Goal: Task Accomplishment & Management: Manage account settings

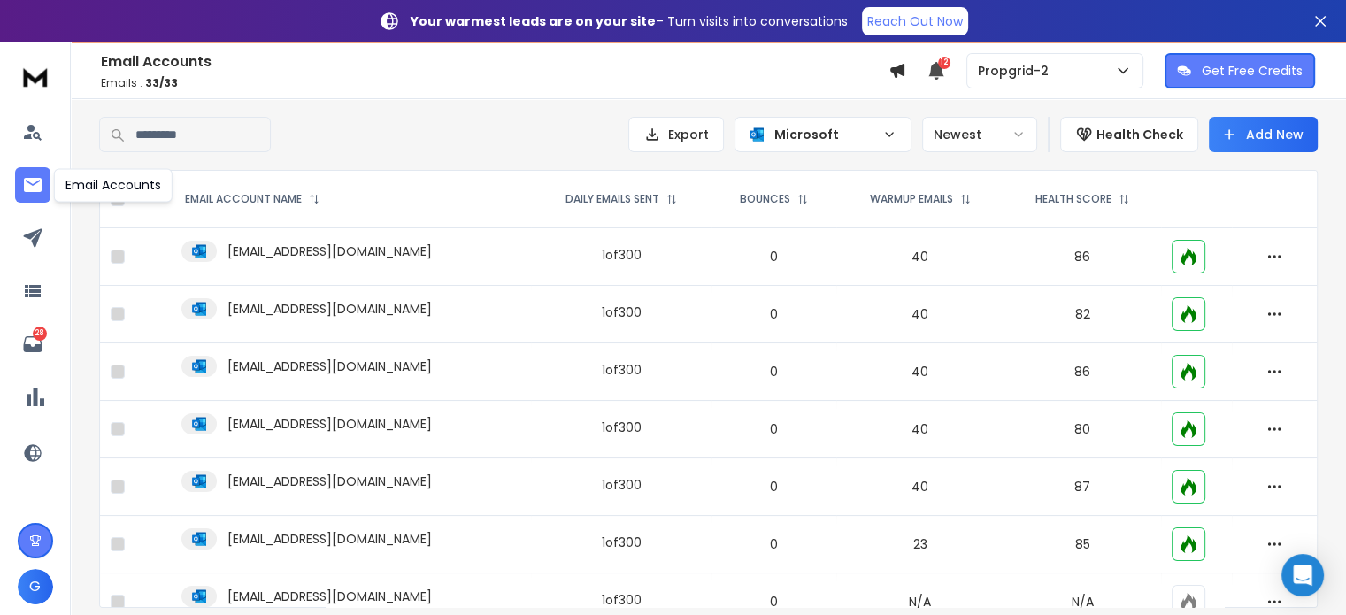
scroll to position [406, 0]
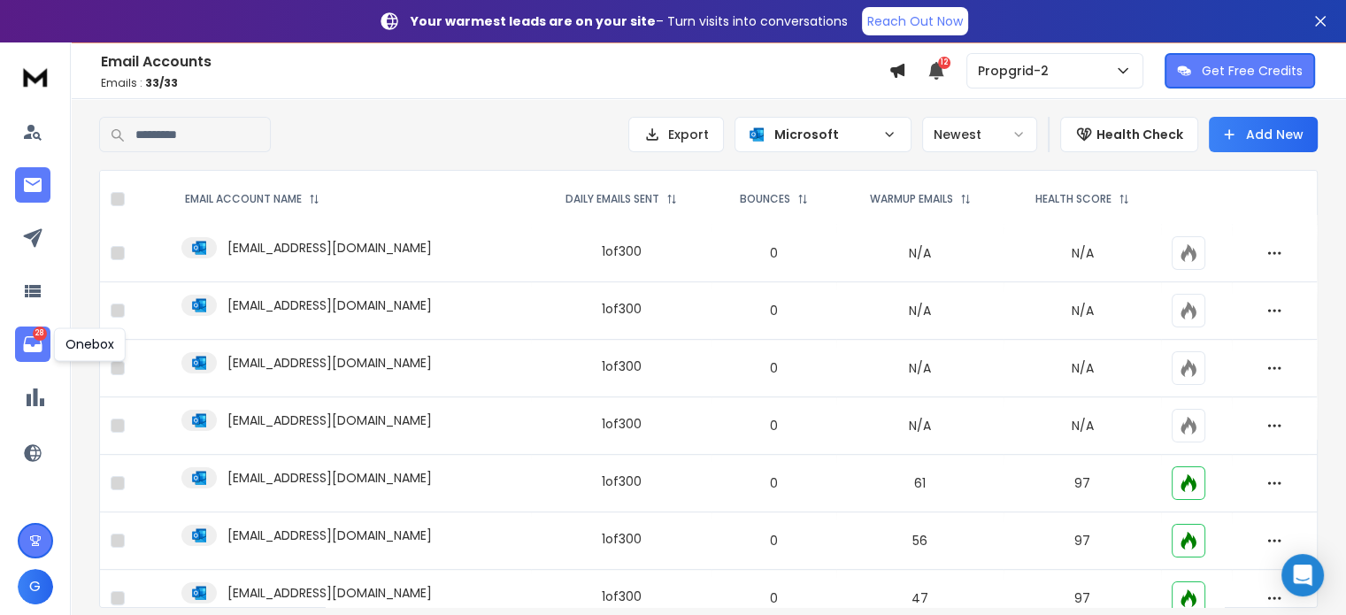
click at [39, 326] on p "28" at bounding box center [40, 333] width 14 height 14
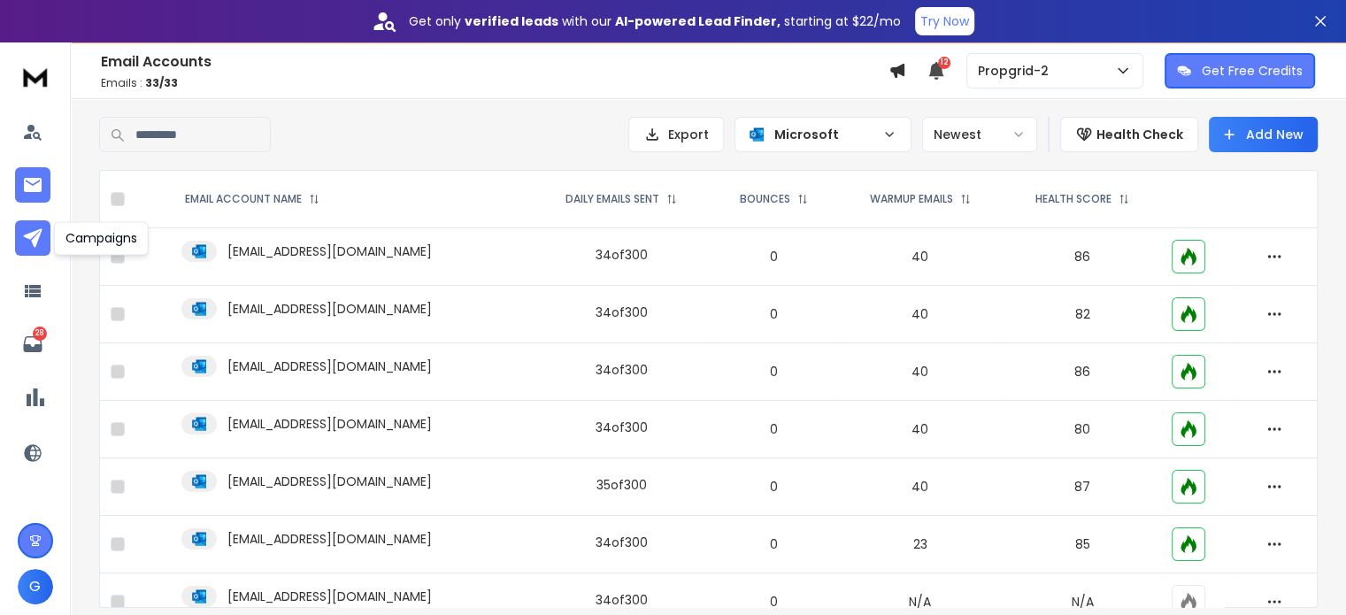
click at [36, 229] on icon at bounding box center [32, 237] width 21 height 21
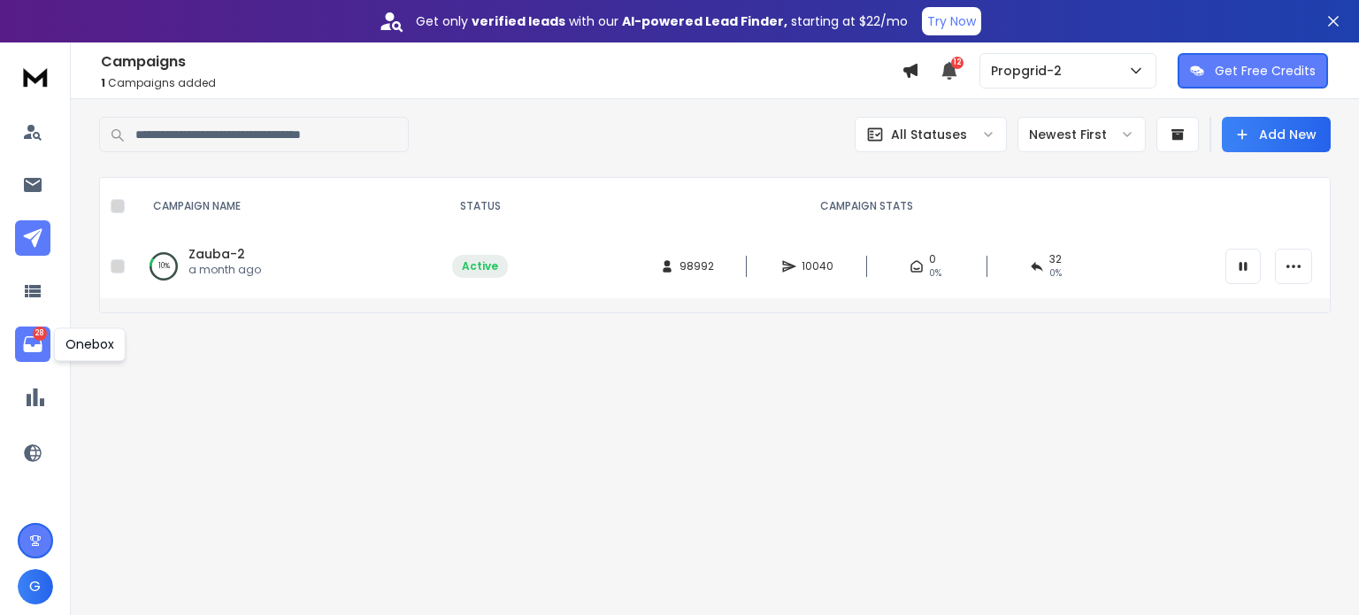
click at [27, 350] on icon at bounding box center [32, 344] width 19 height 16
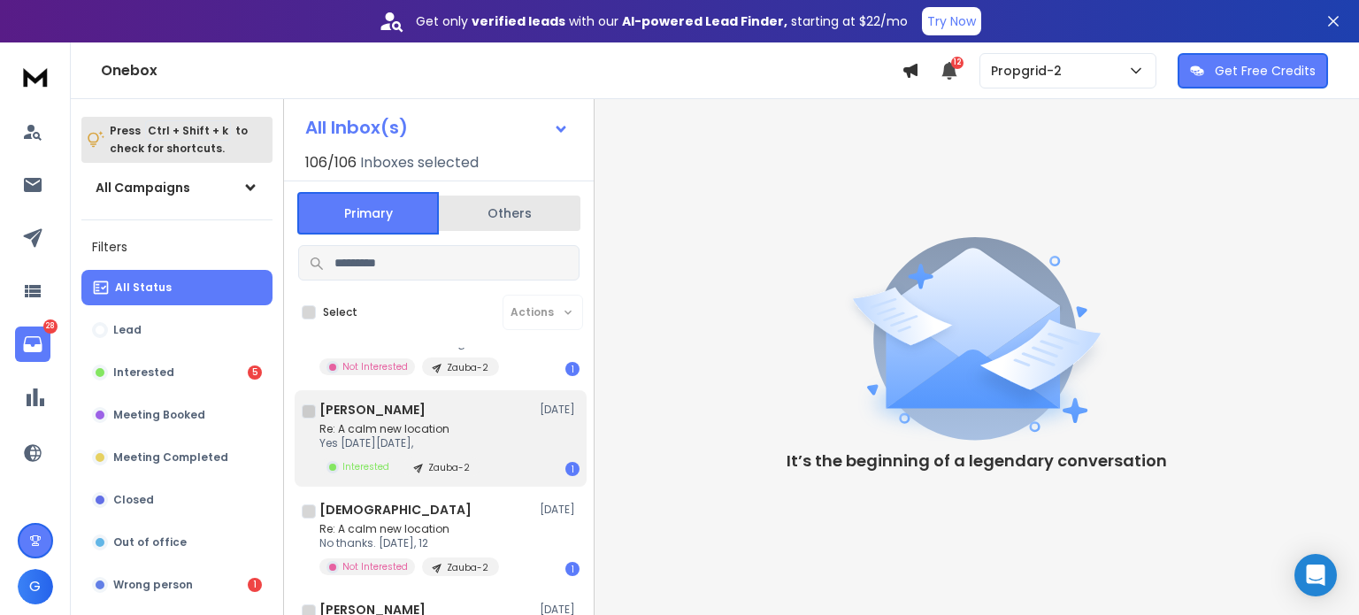
click at [414, 449] on p "Yes On Tue, 12 Aug," at bounding box center [399, 443] width 161 height 14
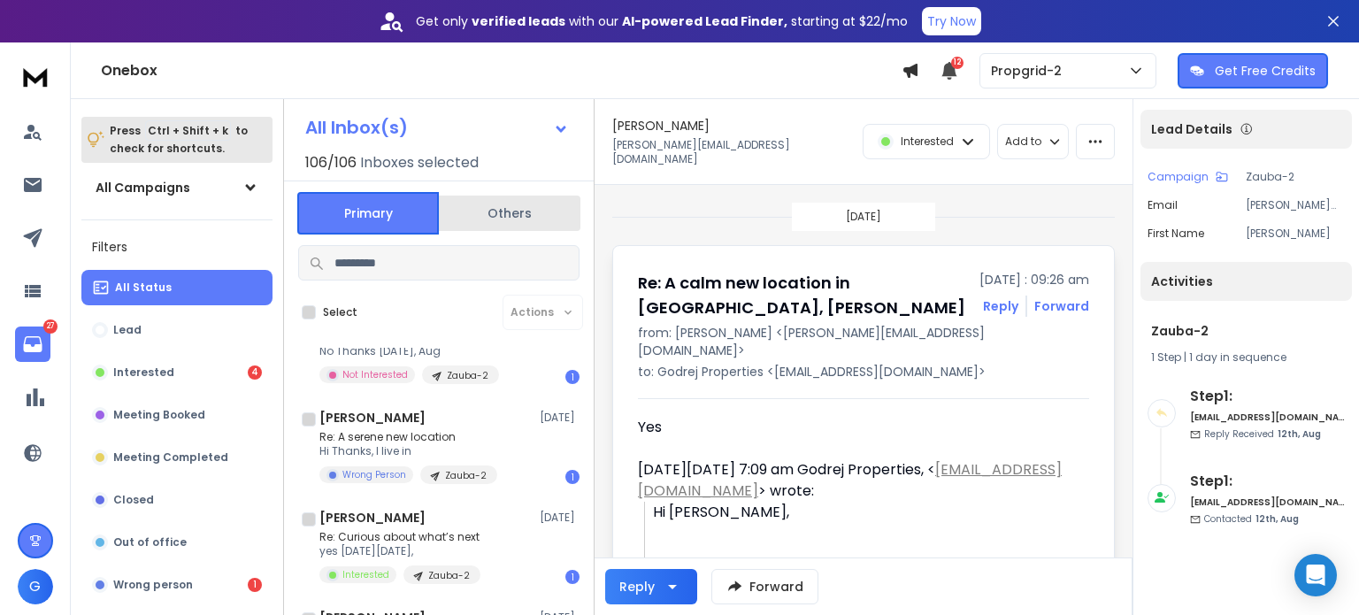
scroll to position [1154, 0]
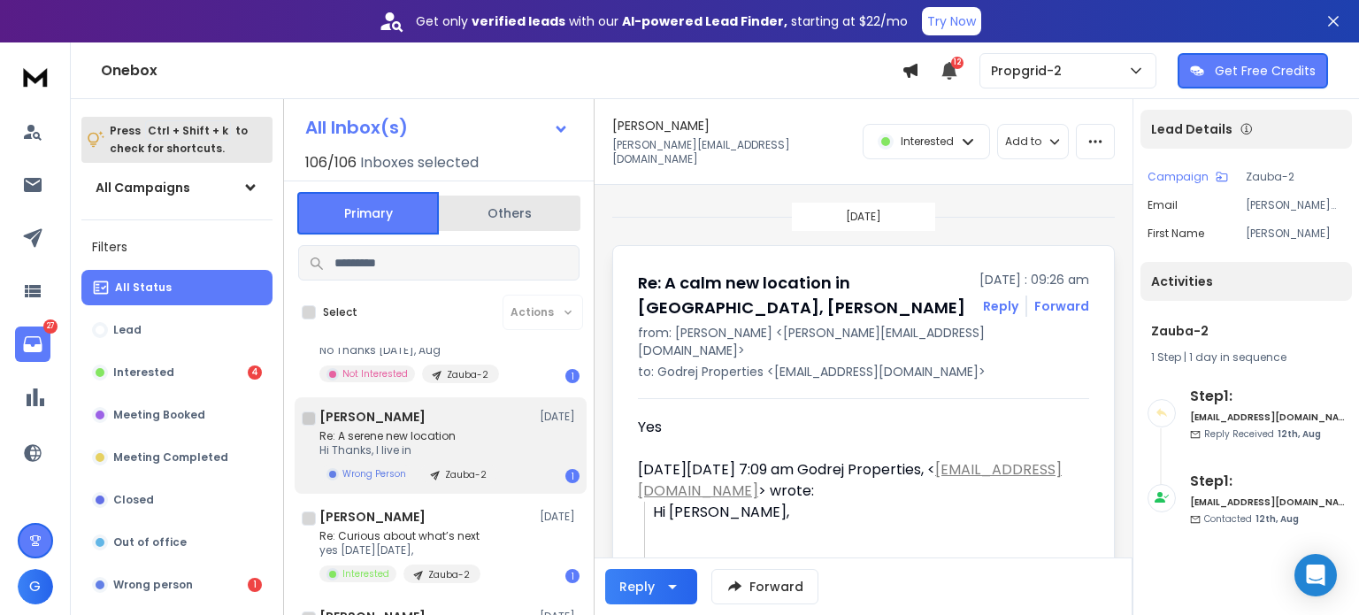
click at [442, 452] on p "Hi Thanks, I live in" at bounding box center [408, 450] width 178 height 14
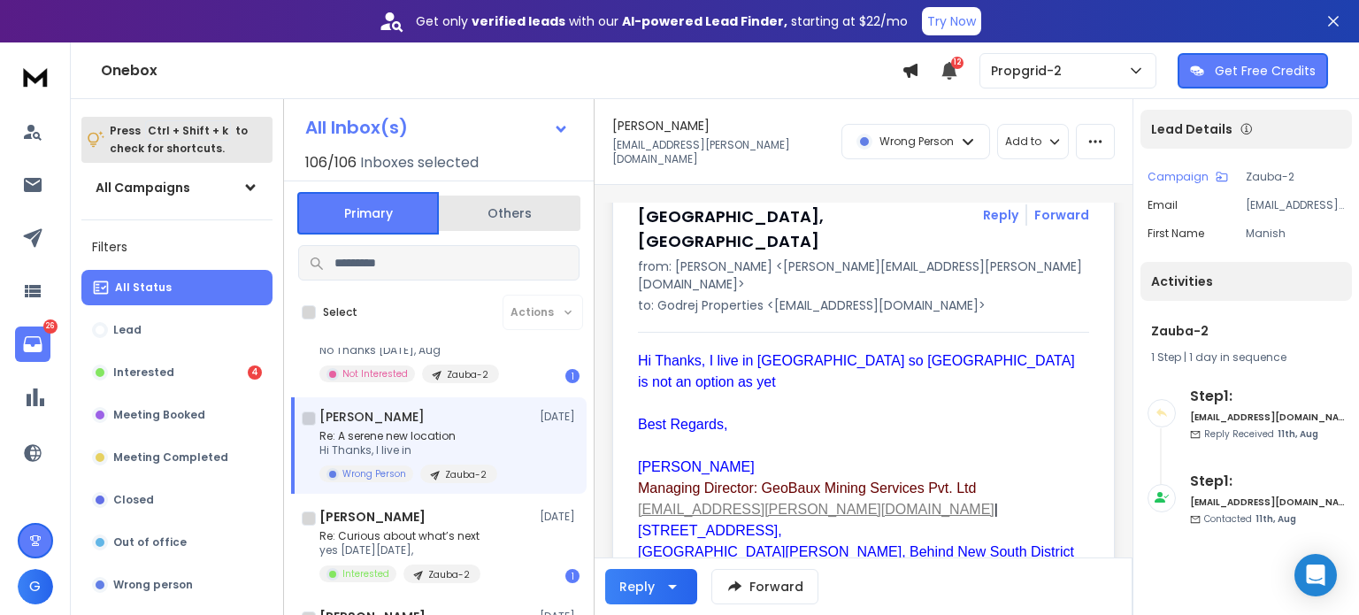
scroll to position [90, 0]
drag, startPoint x: 757, startPoint y: 412, endPoint x: 980, endPoint y: 412, distance: 223.0
click at [980, 415] on div "Best Regards, Manish Gosalia Managing Director: GeoBaux Mining Services Pvt. Lt…" at bounding box center [856, 532] width 437 height 234
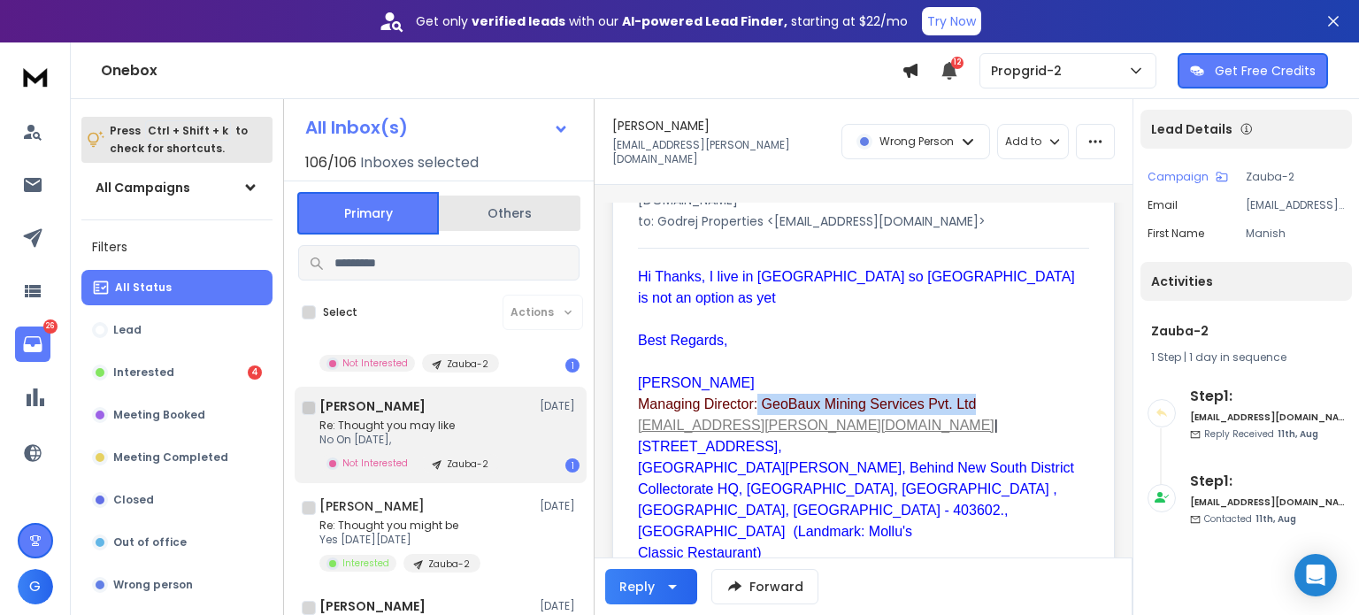
scroll to position [2565, 0]
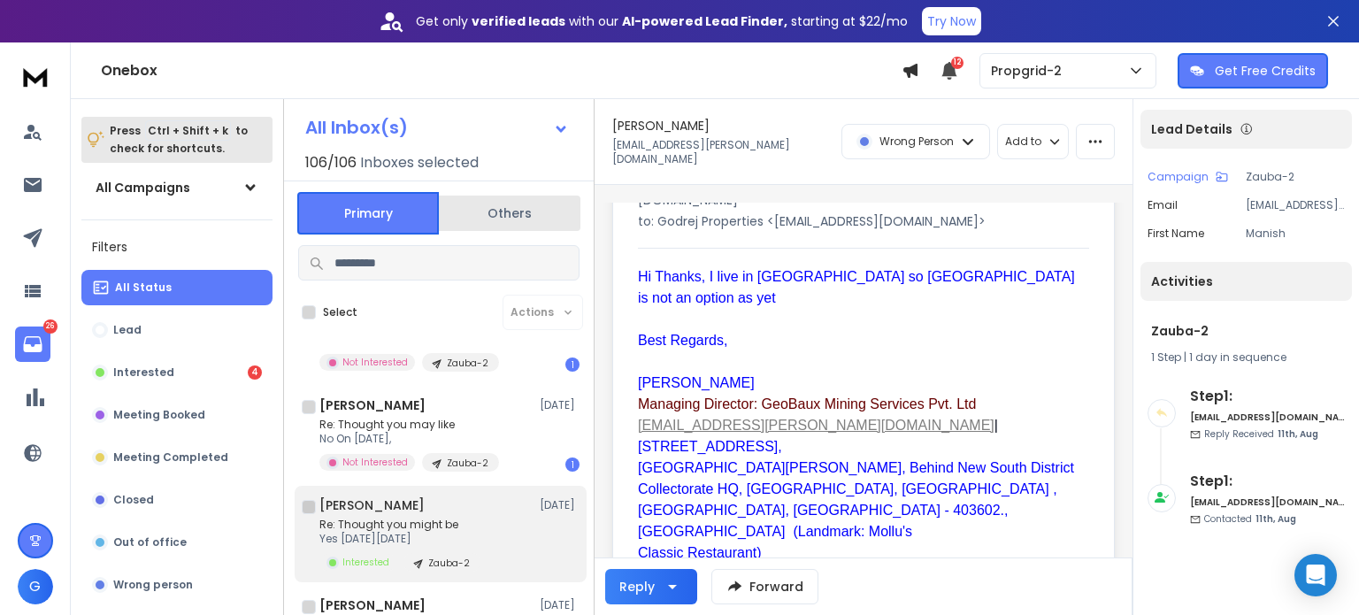
click at [435, 524] on p "Re: Thought you might be" at bounding box center [399, 525] width 161 height 14
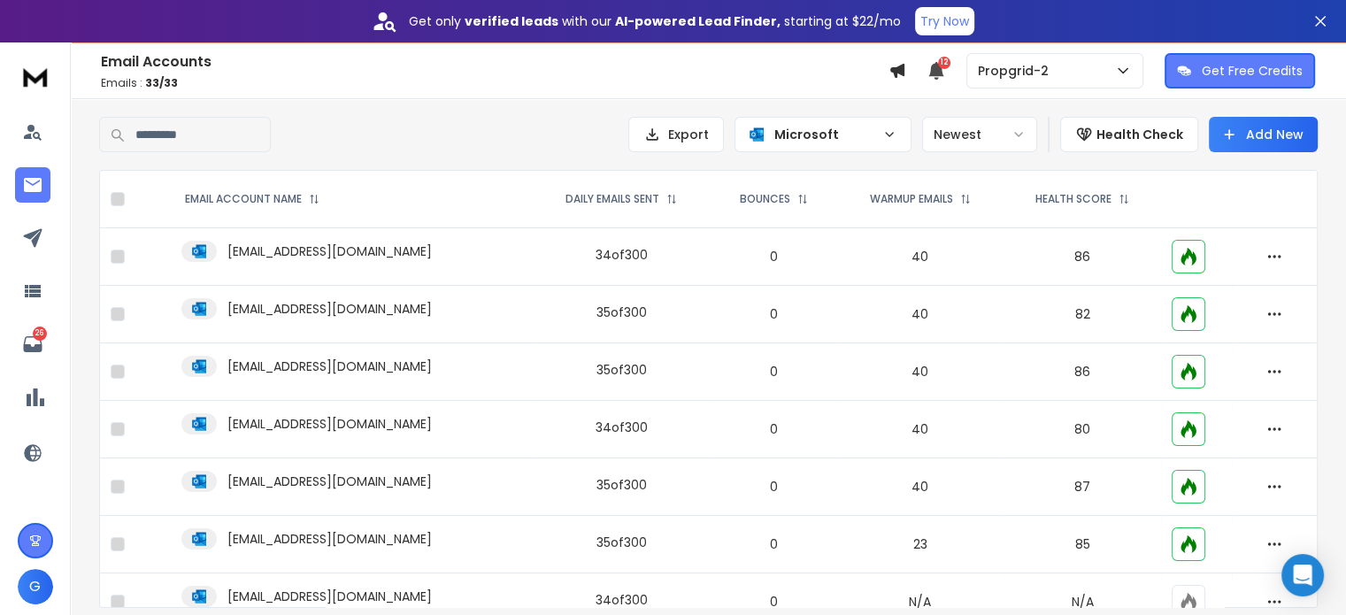
click at [178, 130] on input at bounding box center [185, 134] width 172 height 35
click at [18, 334] on link "26" at bounding box center [32, 343] width 35 height 35
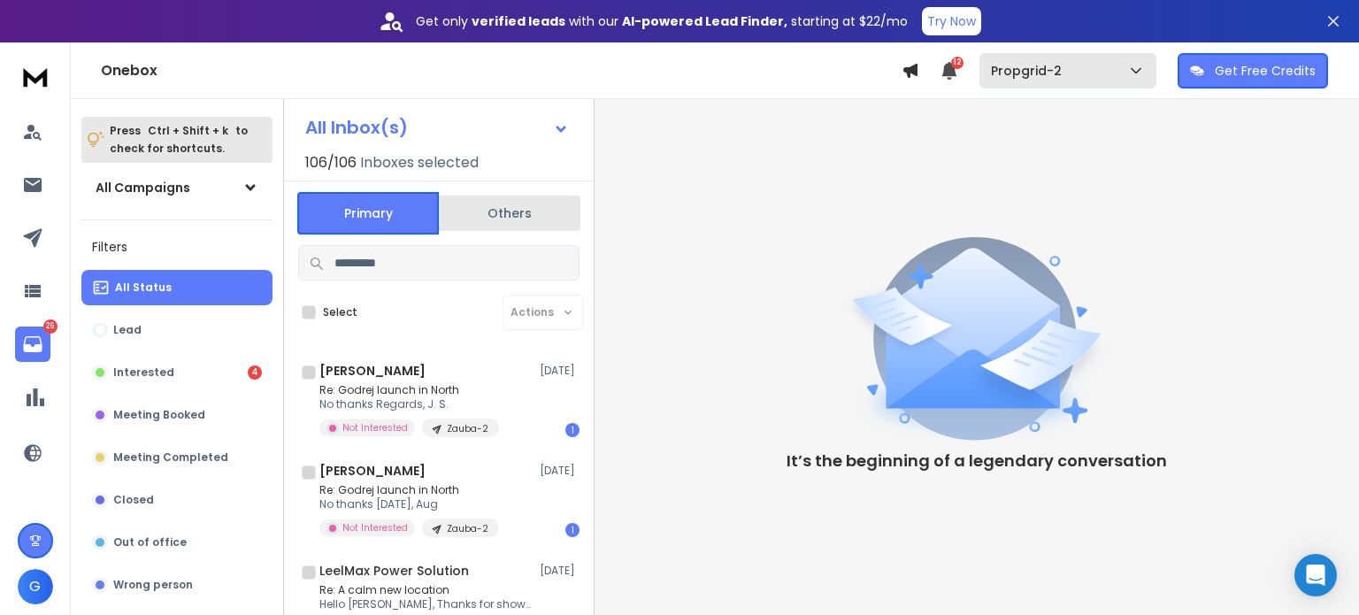
click at [1070, 63] on div "Propgrid-2" at bounding box center [1068, 71] width 154 height 18
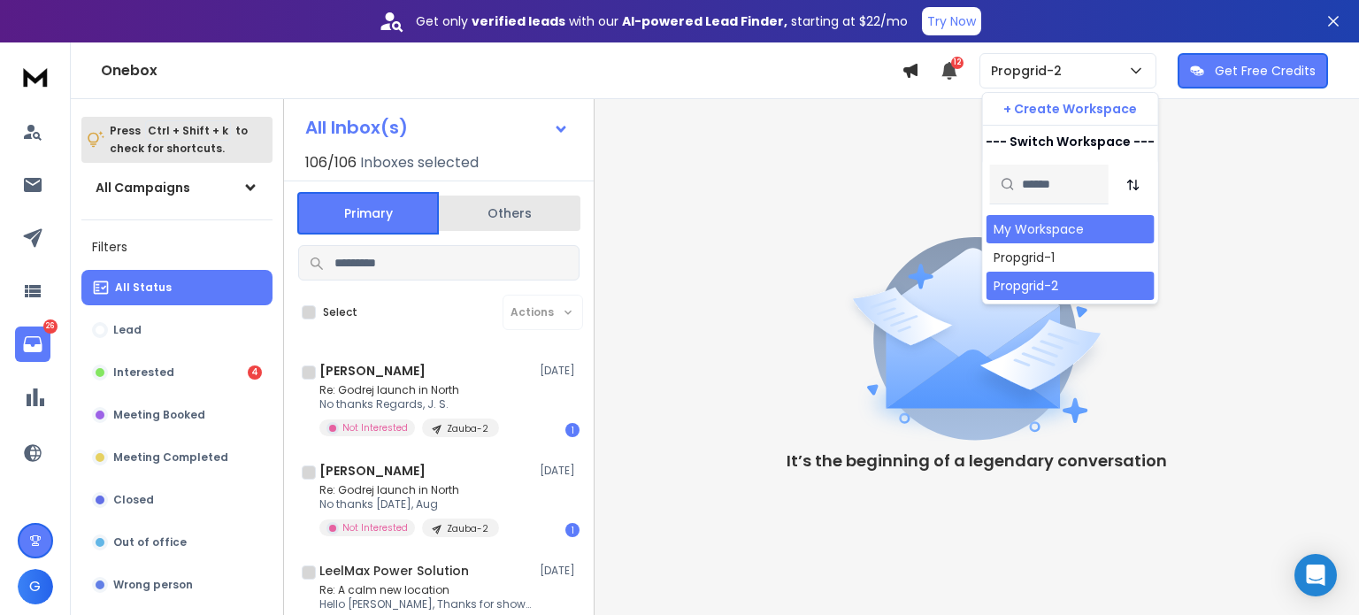
click at [1045, 226] on div "My Workspace" at bounding box center [1039, 229] width 90 height 18
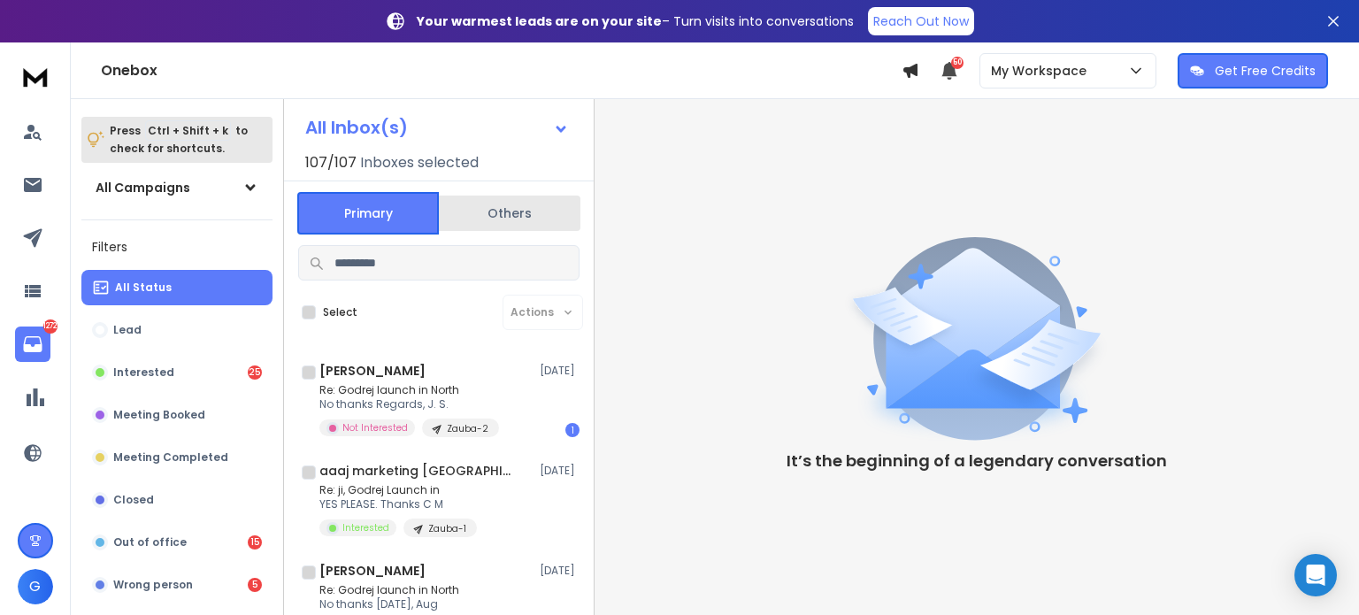
click at [349, 263] on input at bounding box center [438, 262] width 281 height 35
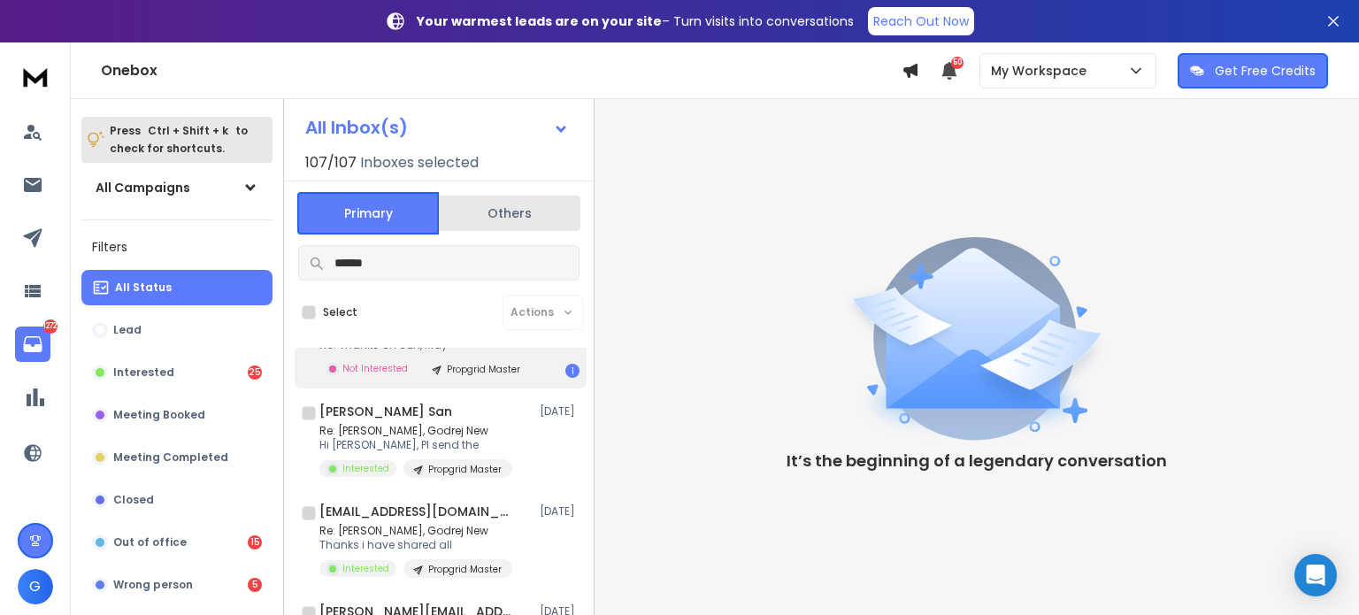
scroll to position [360, 0]
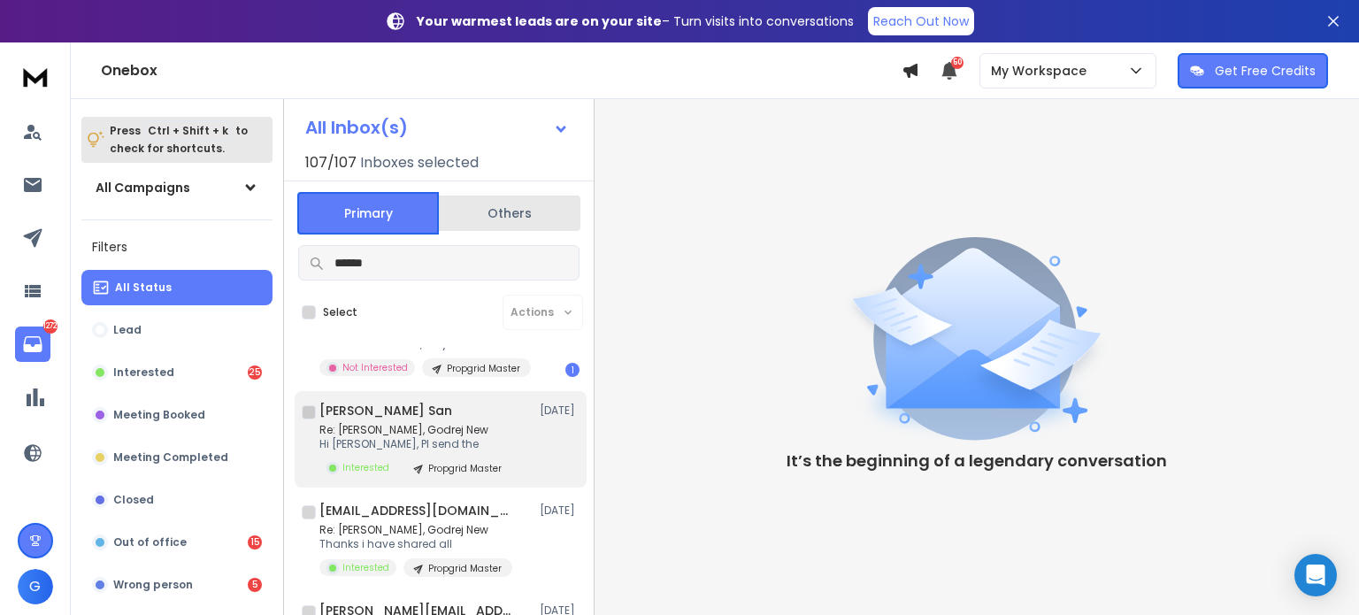
type input "******"
click at [441, 442] on p "Hi Gaurav, Pl send the" at bounding box center [415, 444] width 193 height 14
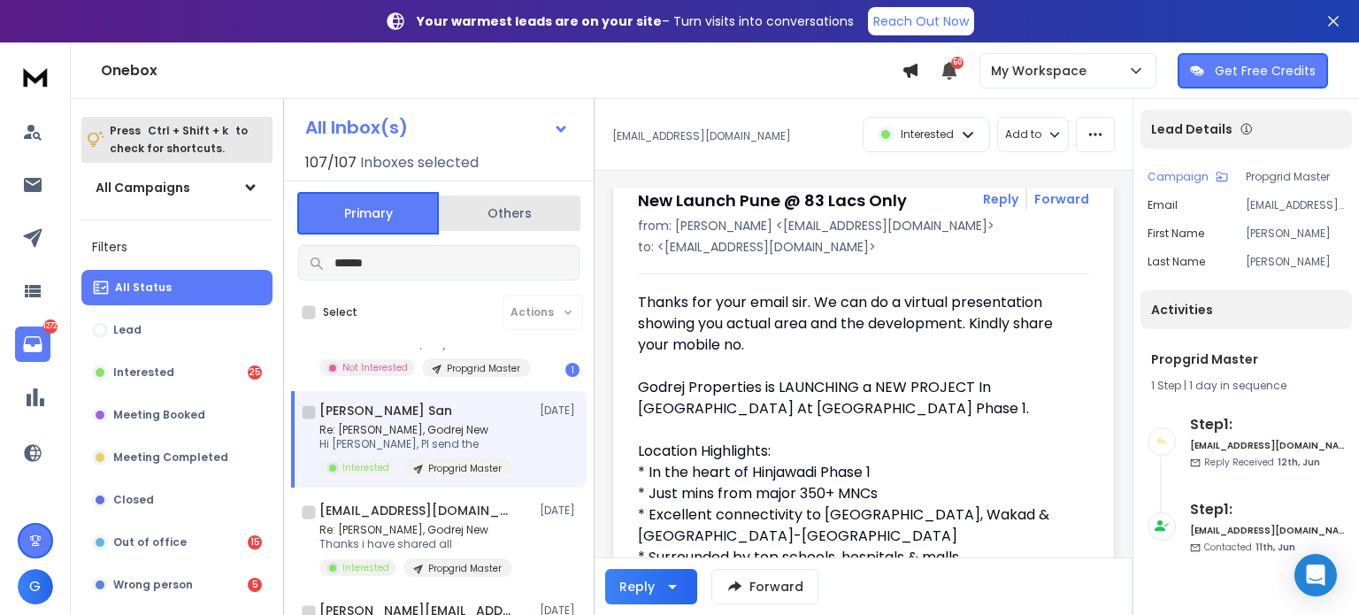
scroll to position [166, 0]
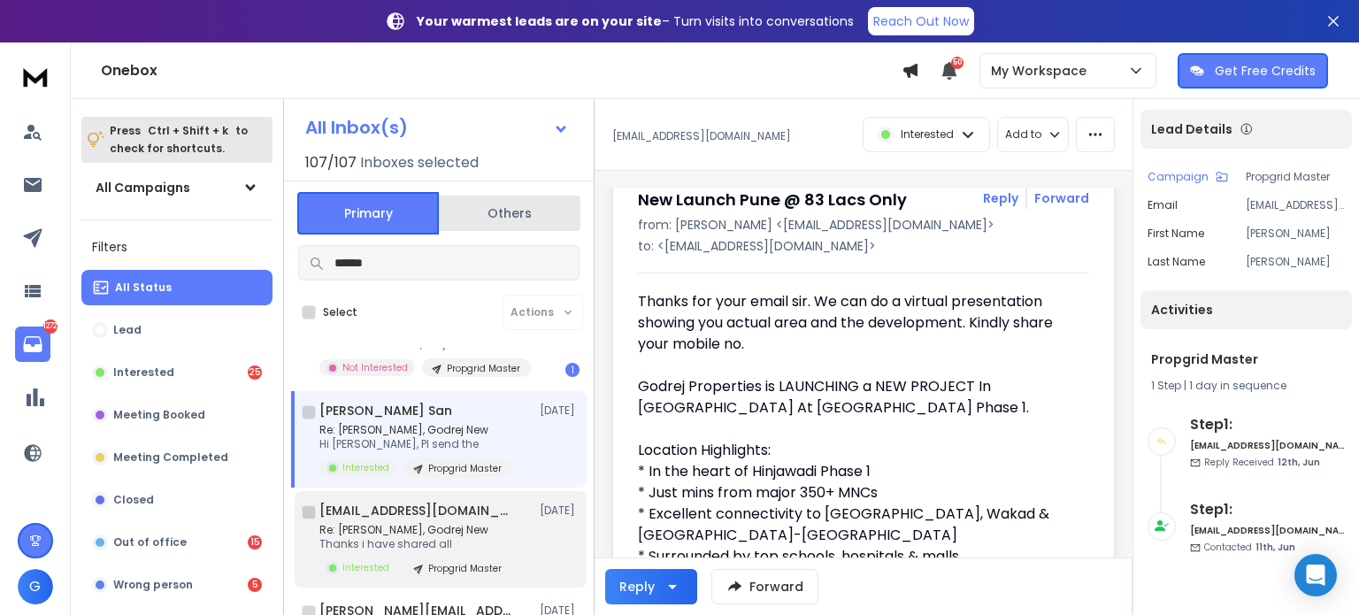
click at [485, 533] on p "Re: SURESH ji, Godrej New" at bounding box center [415, 530] width 193 height 14
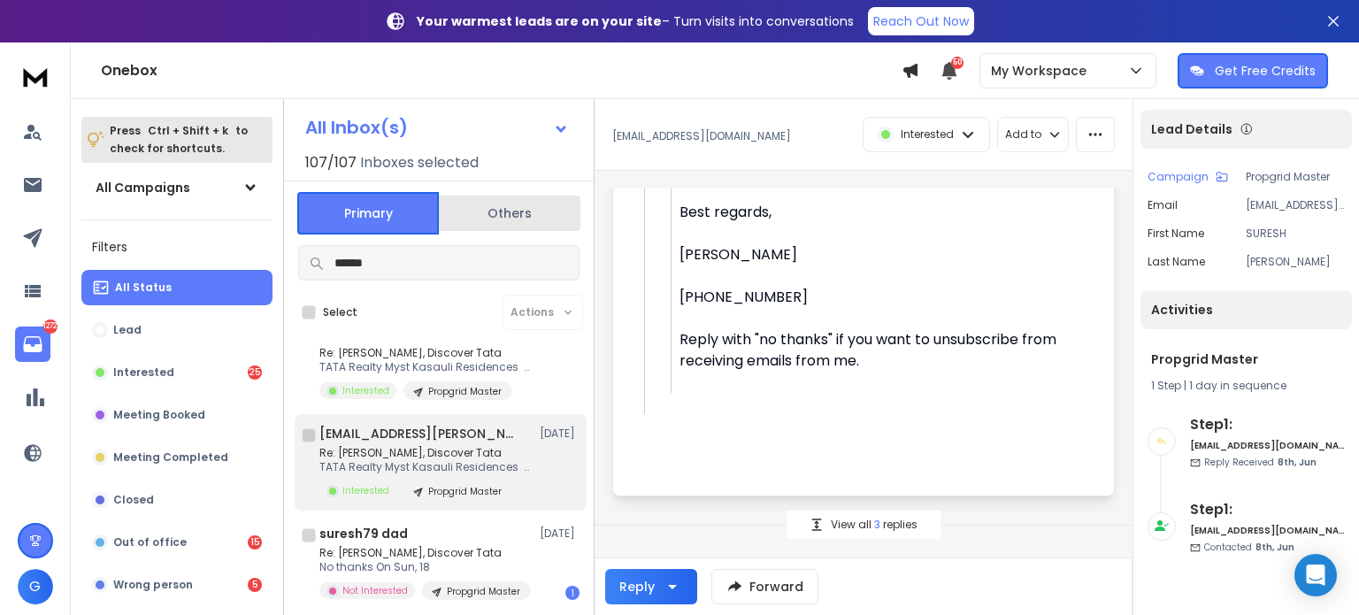
scroll to position [638, 0]
click at [408, 459] on p "TATA Realty Myst Kasauli Residences Located" at bounding box center [425, 466] width 212 height 14
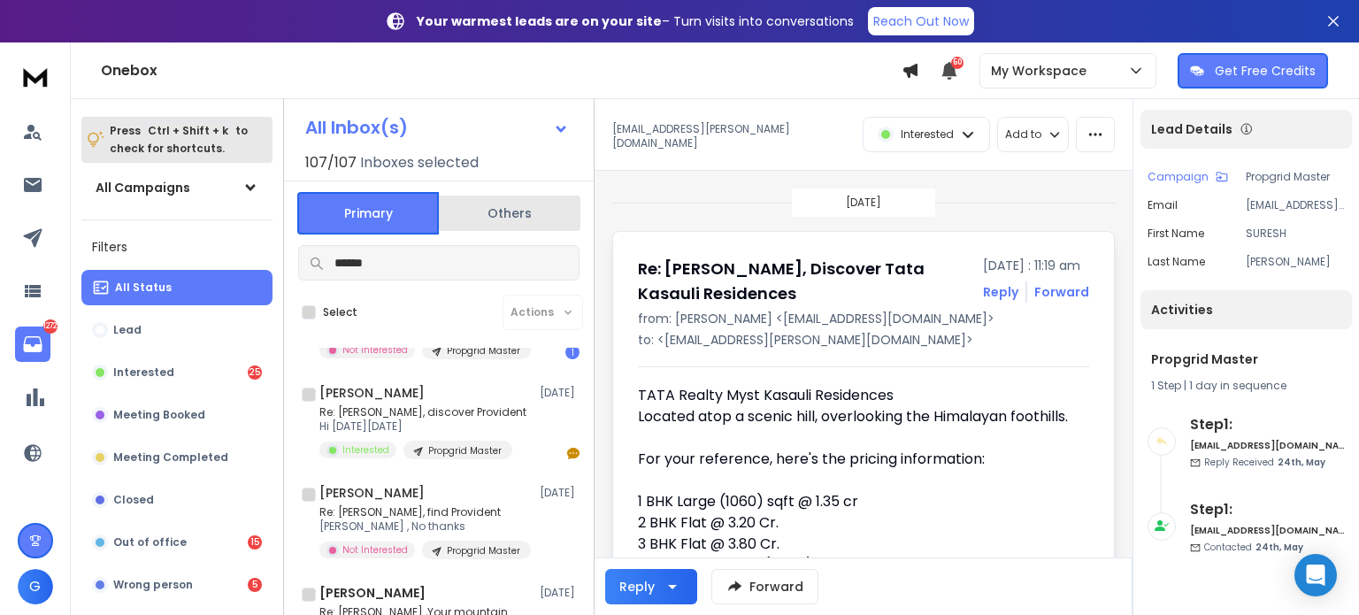
scroll to position [879, 0]
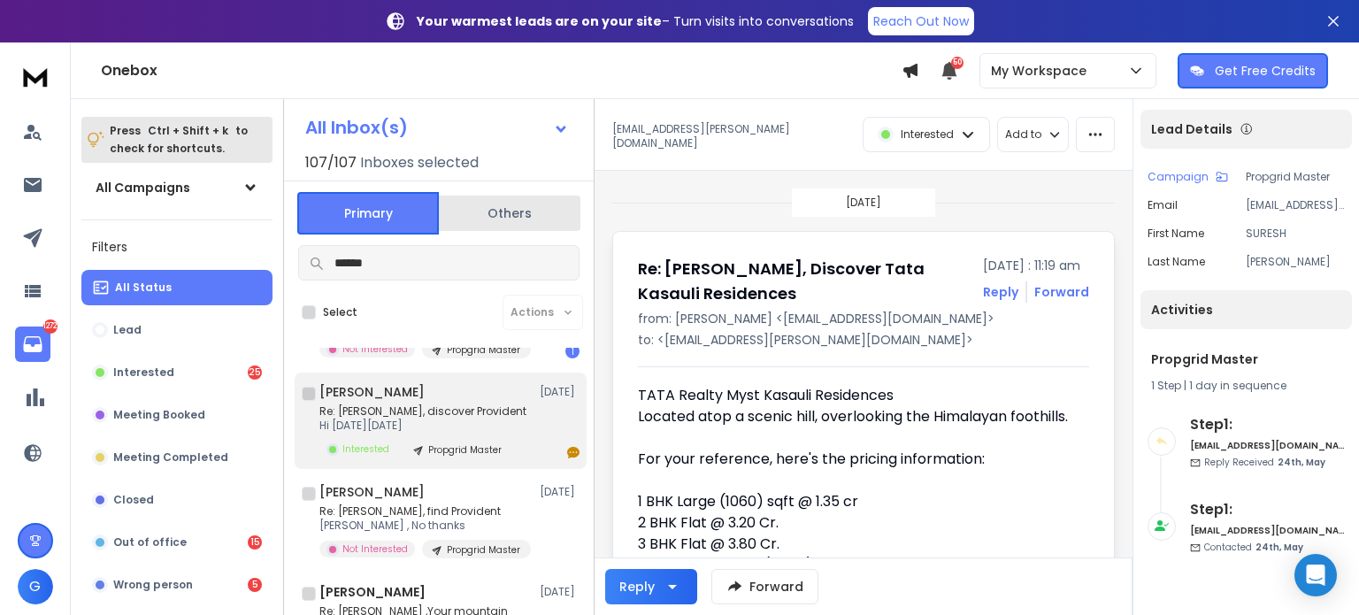
click at [392, 400] on div "Suresh Thawani 03 Apr Re: Suresh ji, discover Provident Hi On Thu, 3 Apr Intere…" at bounding box center [449, 420] width 260 height 75
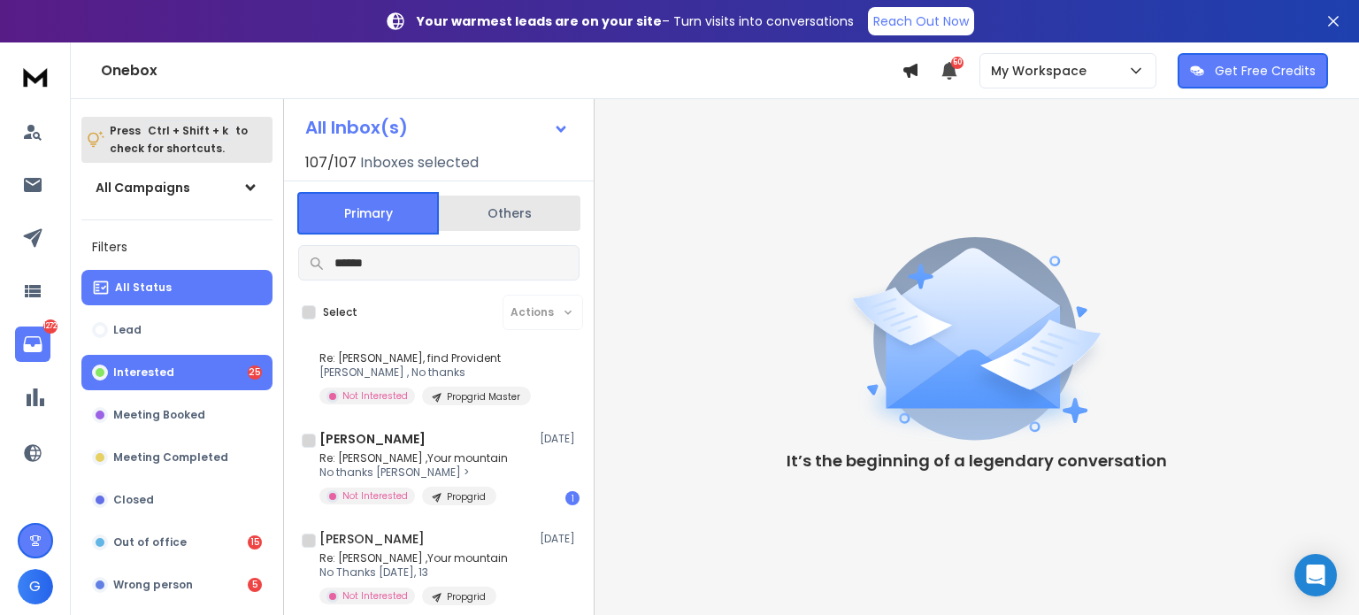
scroll to position [1, 0]
click at [119, 375] on p "Interested" at bounding box center [143, 372] width 61 height 14
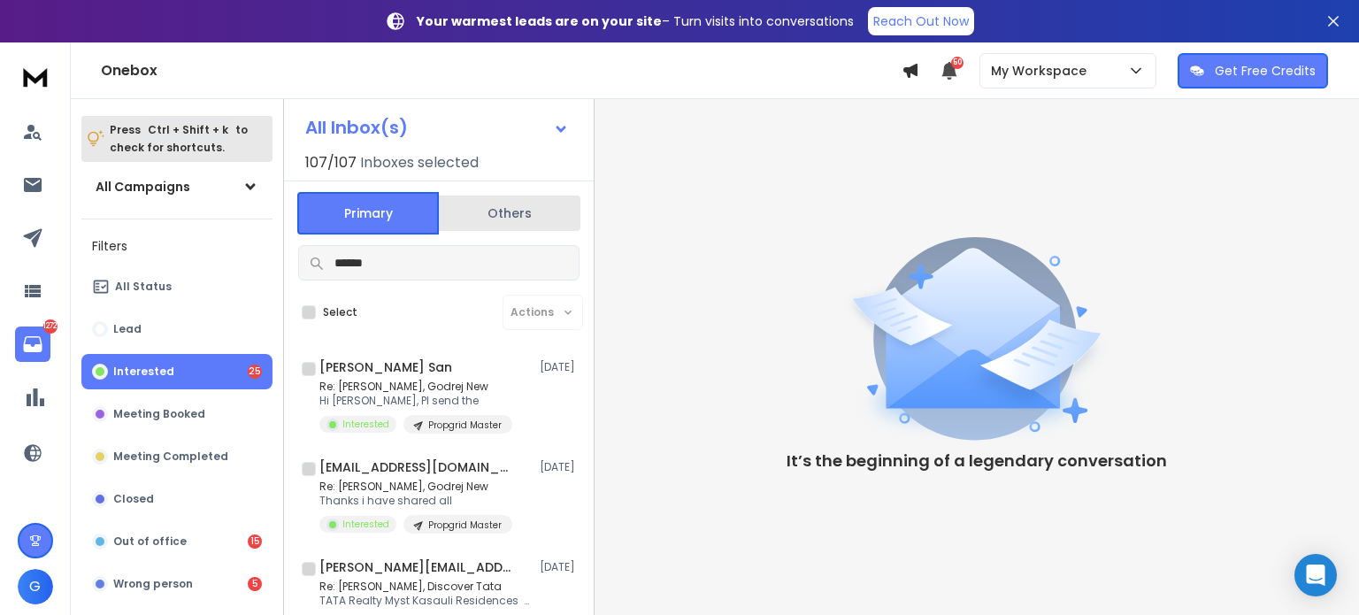
scroll to position [0, 0]
drag, startPoint x: 319, startPoint y: 263, endPoint x: 99, endPoint y: 251, distance: 219.7
click at [99, 251] on div "Press Ctrl + Shift + k to check for shortcuts. All Campaigns All Campaigns Filt…" at bounding box center [715, 406] width 1288 height 615
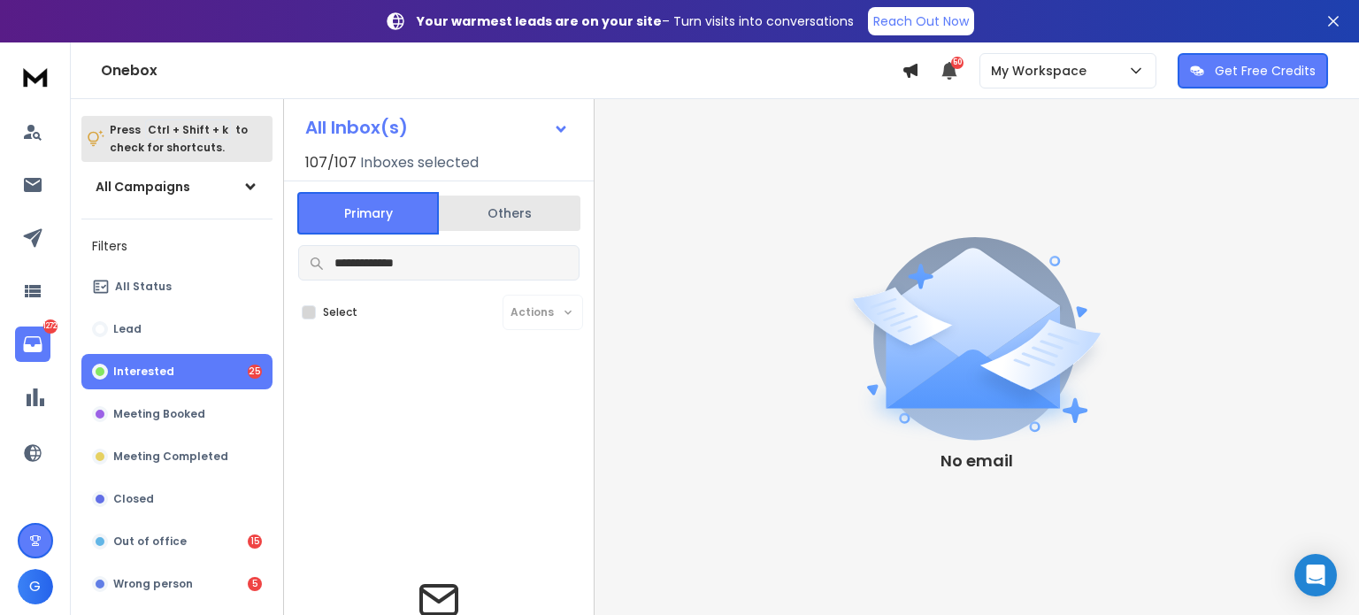
click at [330, 261] on input "**********" at bounding box center [438, 262] width 281 height 35
drag, startPoint x: 464, startPoint y: 266, endPoint x: 163, endPoint y: 245, distance: 301.6
click at [163, 245] on div "**********" at bounding box center [715, 406] width 1288 height 615
type input "**********"
click at [1093, 78] on div "My Workspace" at bounding box center [1068, 71] width 154 height 18
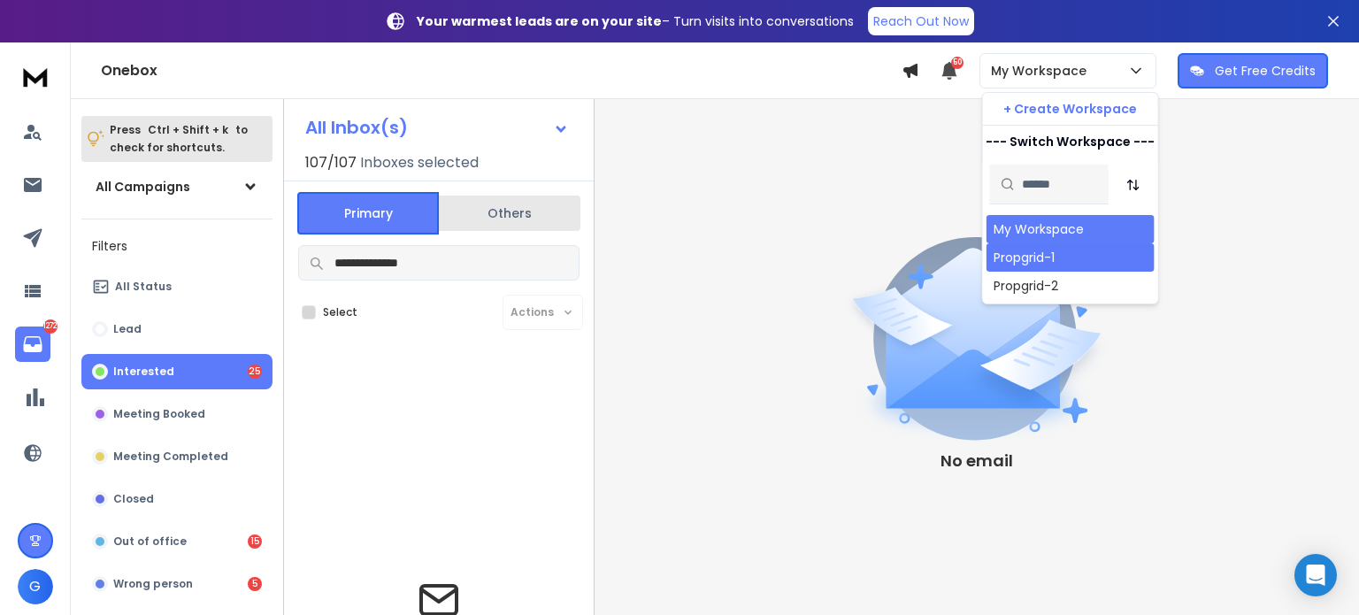
click at [1065, 248] on div "Propgrid-1" at bounding box center [1070, 257] width 168 height 28
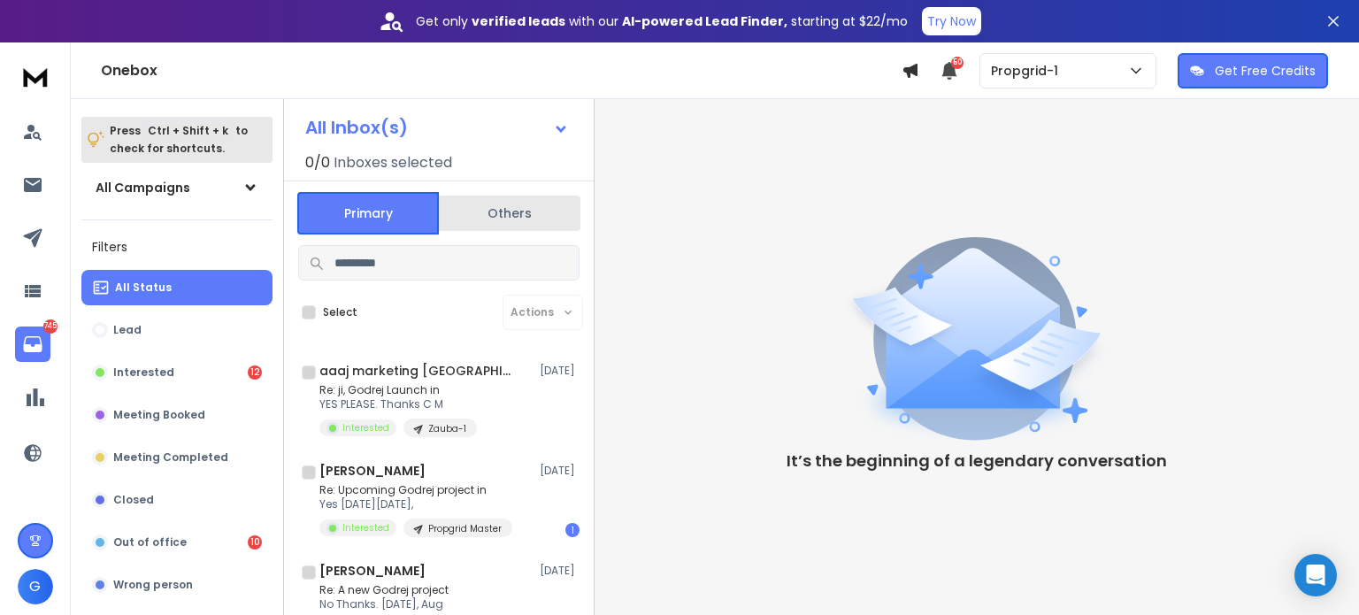
click at [373, 261] on input at bounding box center [438, 262] width 281 height 35
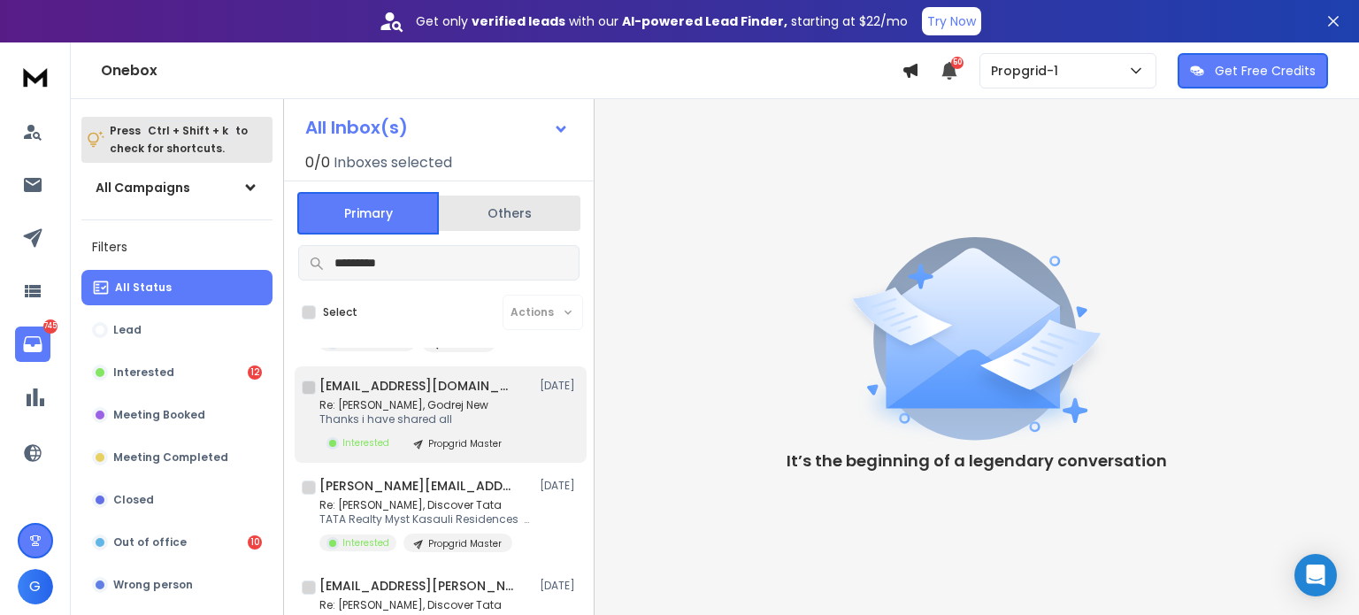
scroll to position [85, 0]
type input "*********"
click at [472, 422] on p "Thanks i have shared all" at bounding box center [415, 419] width 193 height 14
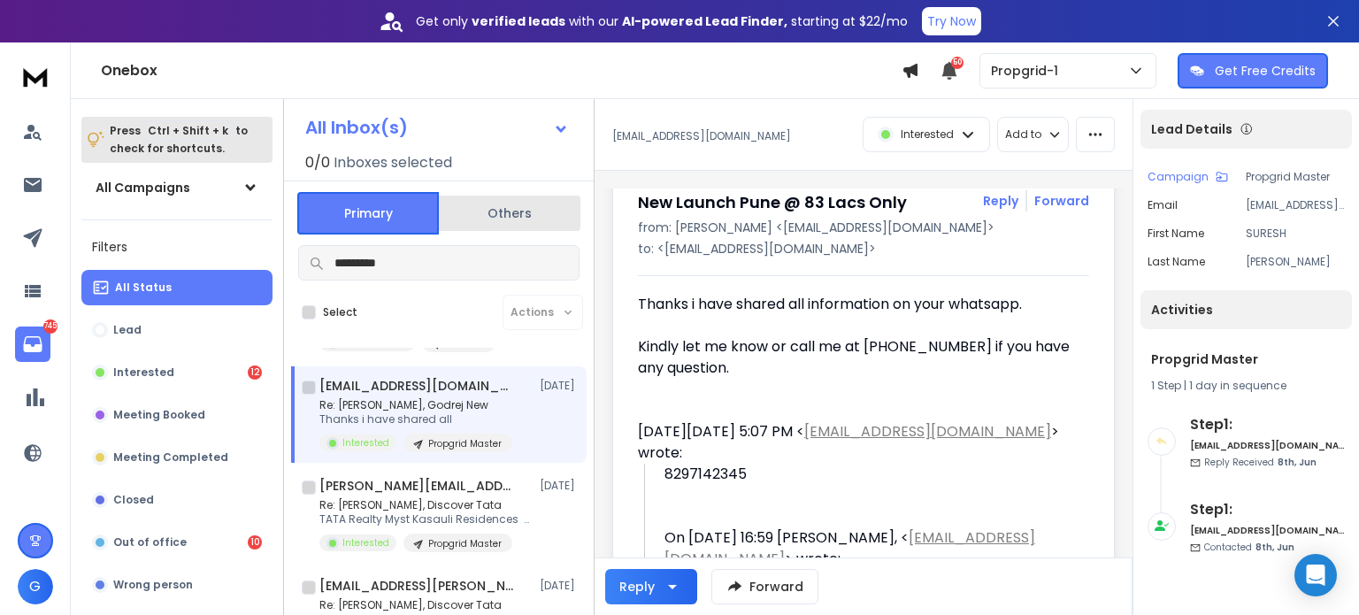
scroll to position [176, 0]
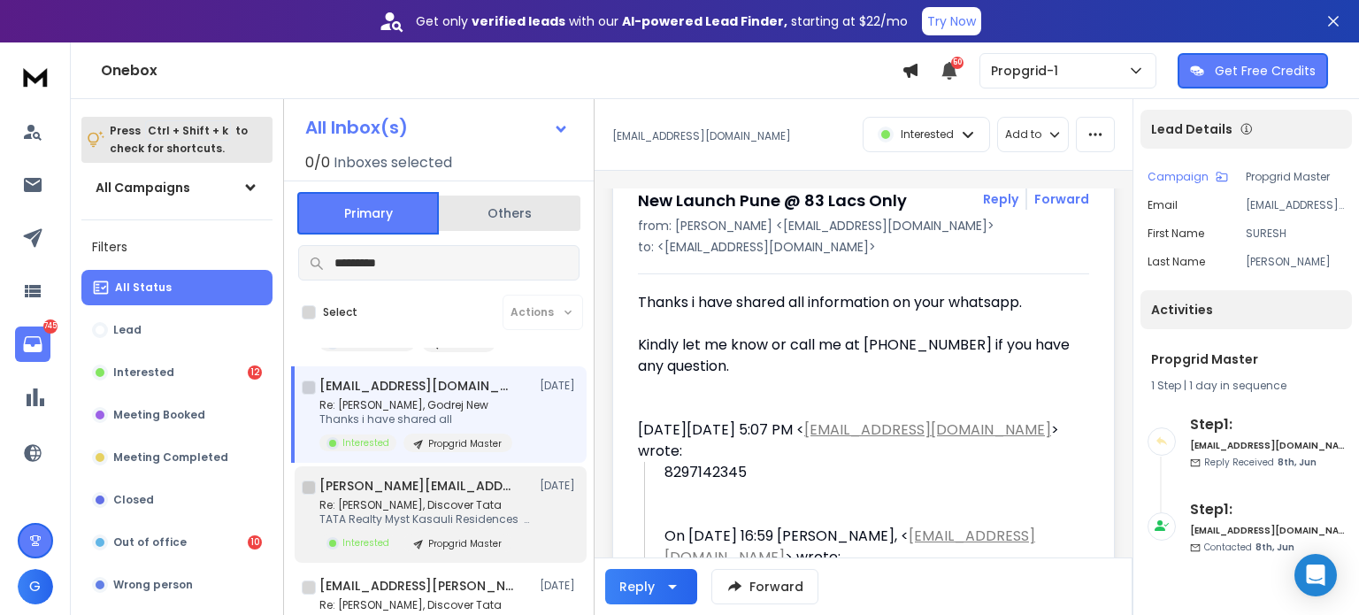
click at [482, 489] on h1 "[PERSON_NAME][EMAIL_ADDRESS][DOMAIN_NAME]" at bounding box center [416, 486] width 195 height 18
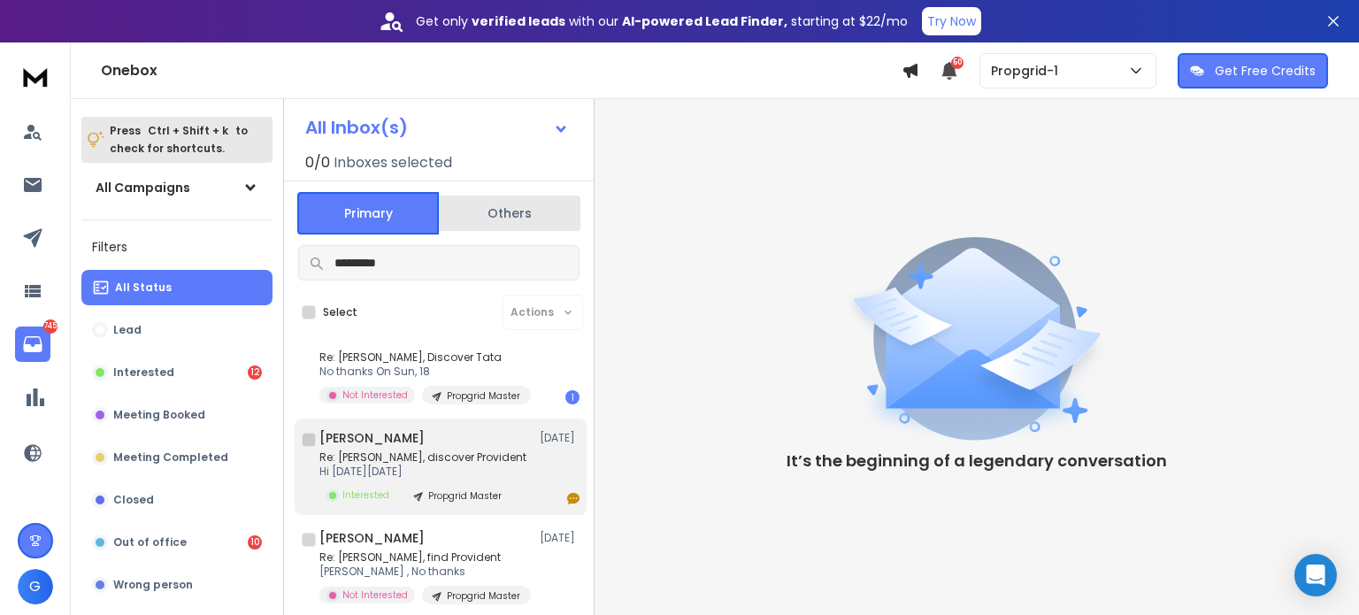
scroll to position [432, 0]
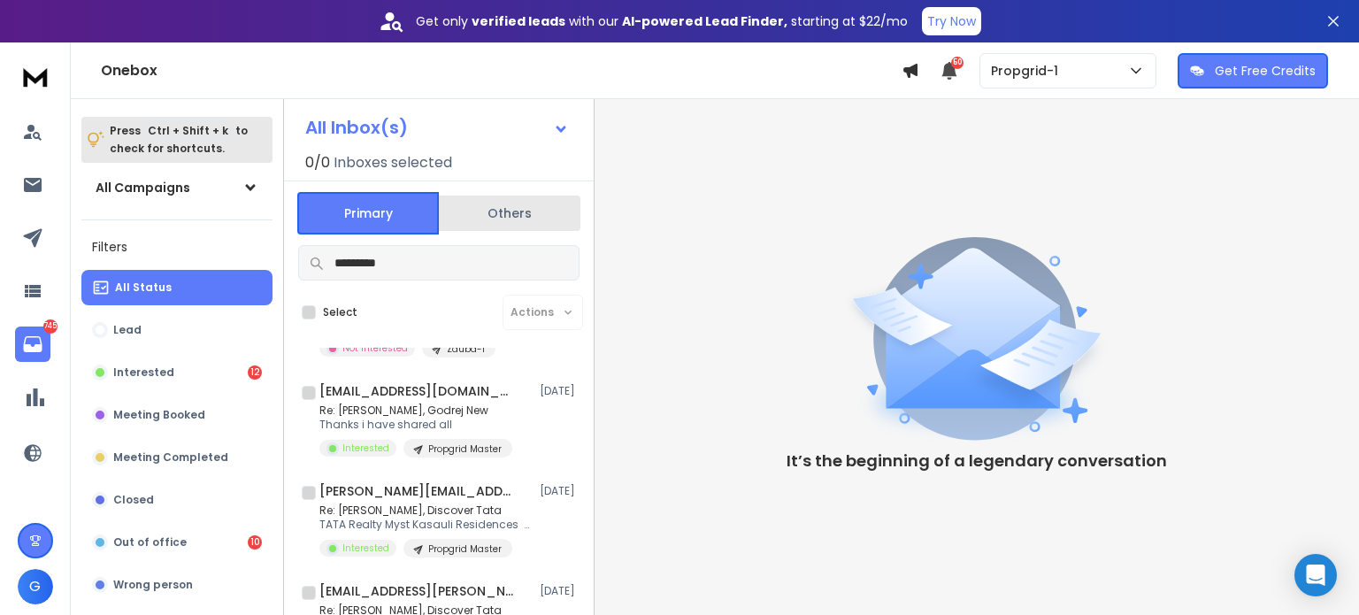
drag, startPoint x: 404, startPoint y: 276, endPoint x: 207, endPoint y: 233, distance: 202.0
click at [207, 233] on div "Press Ctrl + Shift + k to check for shortcuts. All Campaigns All Campaigns Filt…" at bounding box center [715, 406] width 1288 height 615
click at [31, 174] on icon at bounding box center [32, 184] width 21 height 21
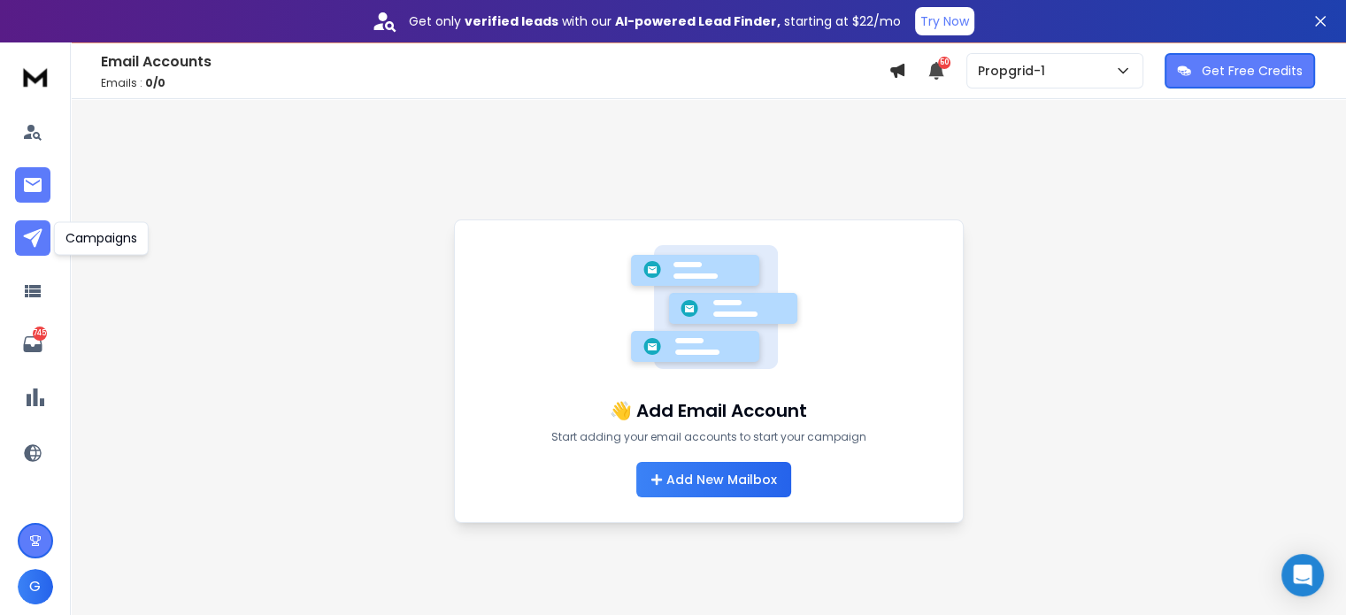
click at [31, 229] on icon at bounding box center [32, 237] width 21 height 21
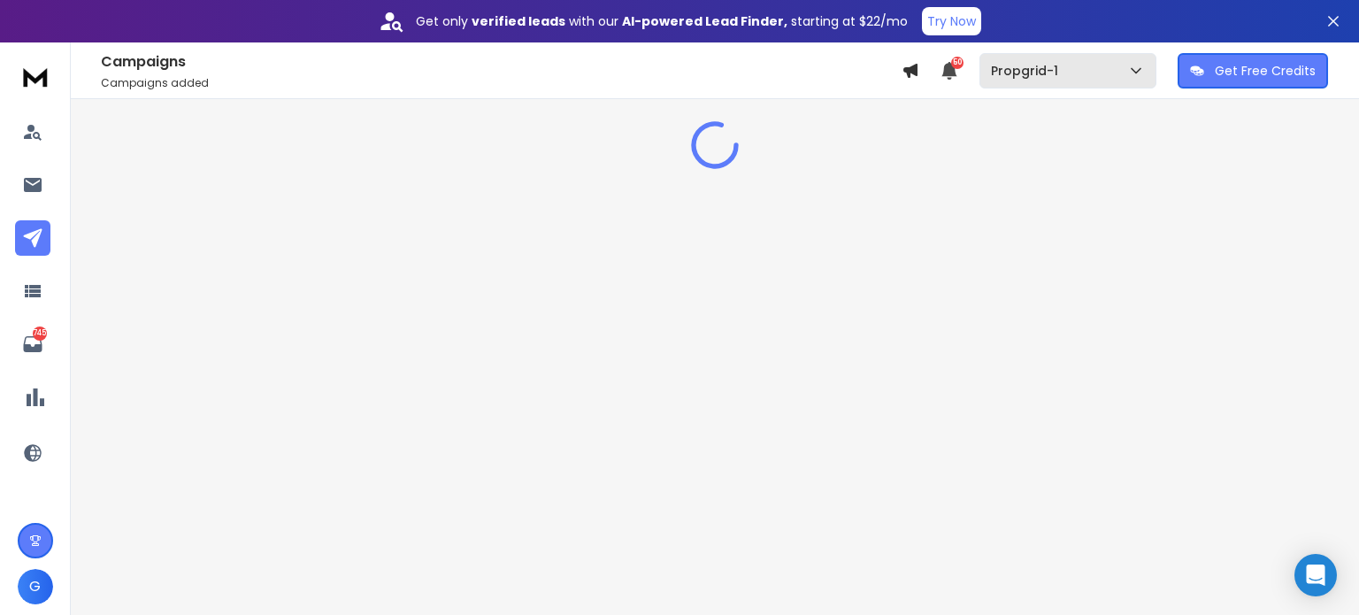
click at [1083, 72] on div "Propgrid-1" at bounding box center [1068, 71] width 154 height 18
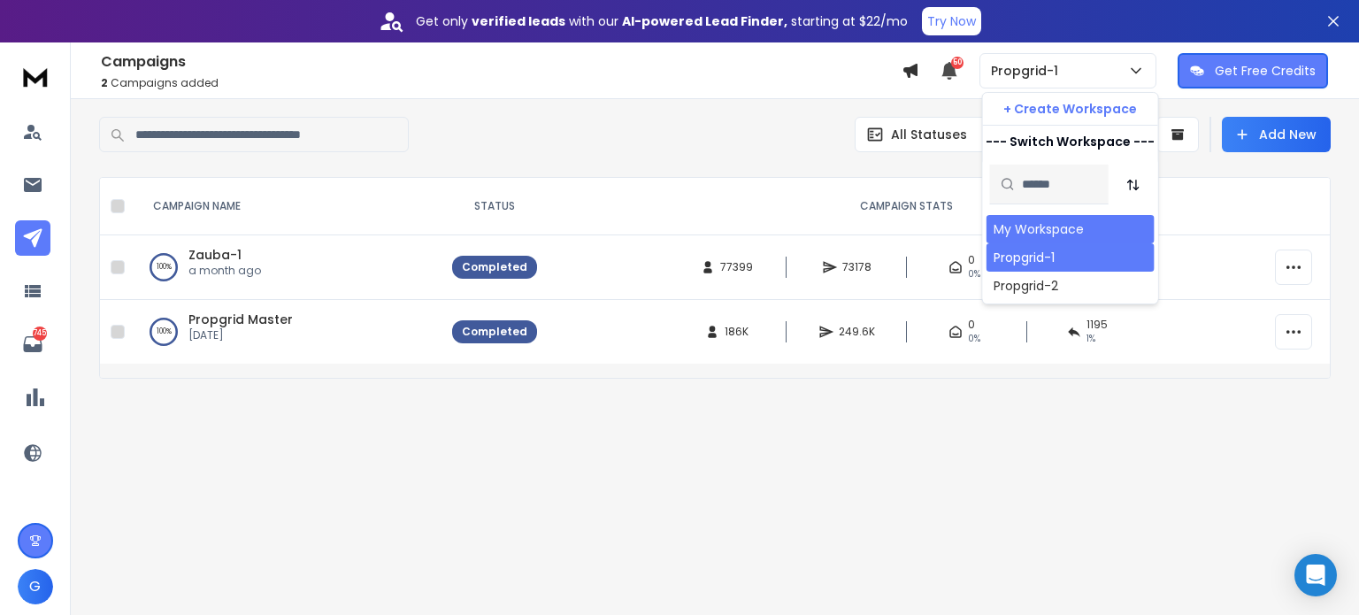
click at [1047, 226] on div "My Workspace" at bounding box center [1039, 229] width 90 height 18
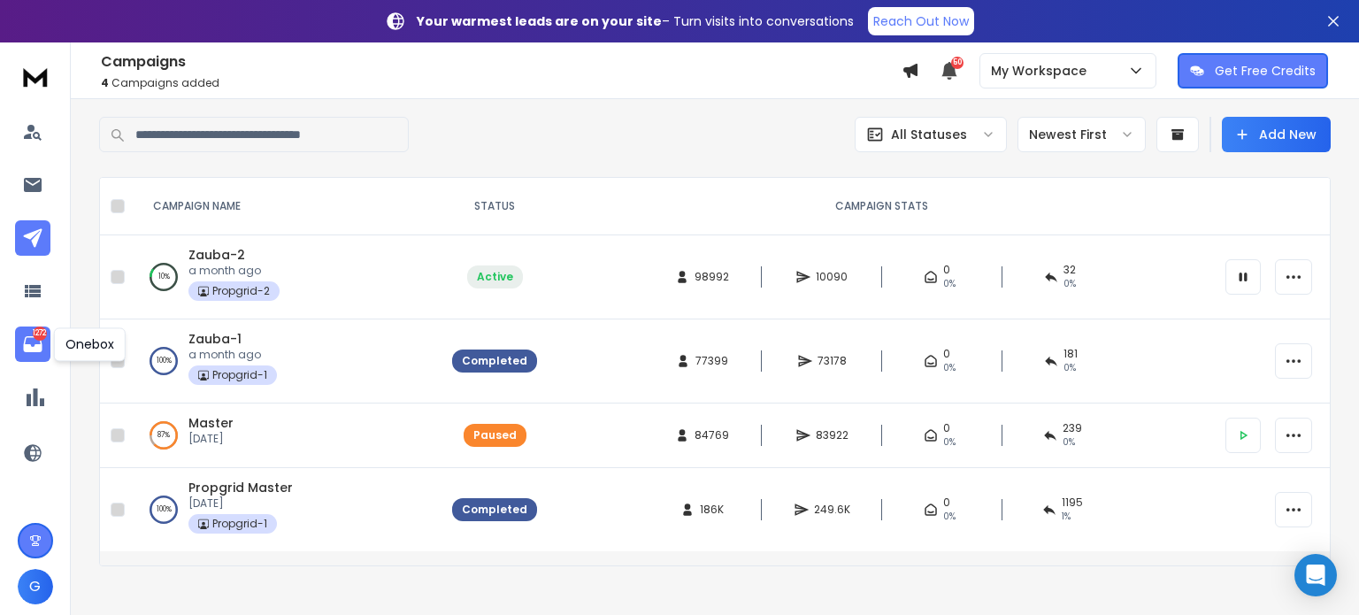
click at [36, 341] on p "1272" at bounding box center [40, 333] width 14 height 14
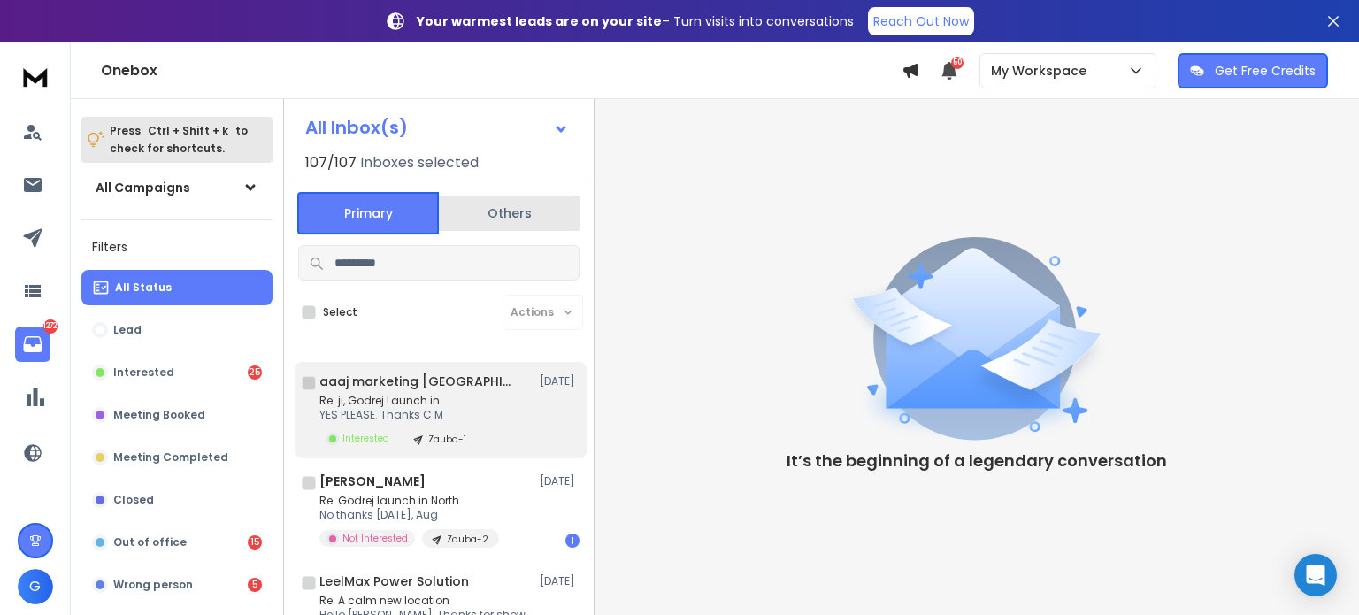
click at [454, 390] on div "aaaj marketing bangalore [DATE] Re: ji, [PERSON_NAME] Launch in YES PLEASE. Tha…" at bounding box center [449, 409] width 260 height 75
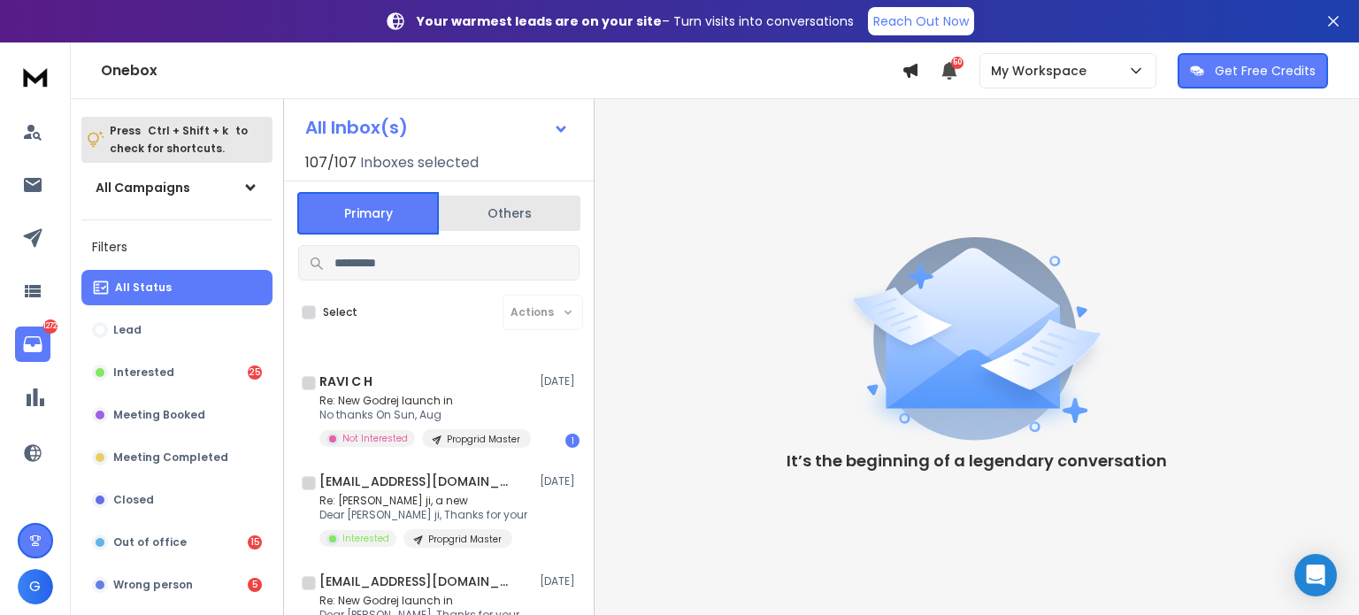
scroll to position [9747, 0]
